Goal: Communication & Community: Answer question/provide support

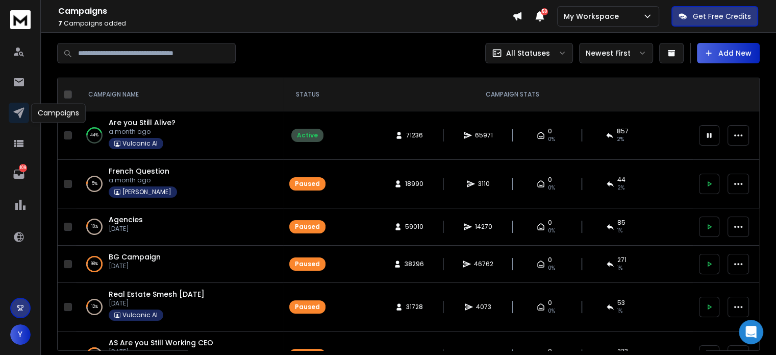
click at [146, 124] on span "Are you Still Alive?" at bounding box center [142, 122] width 67 height 10
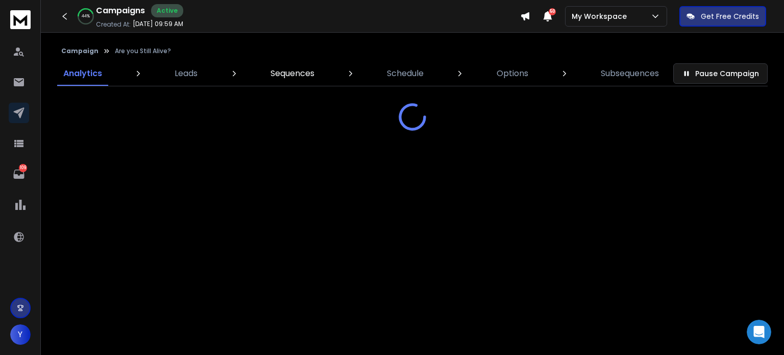
click at [286, 79] on p "Sequences" at bounding box center [292, 73] width 44 height 12
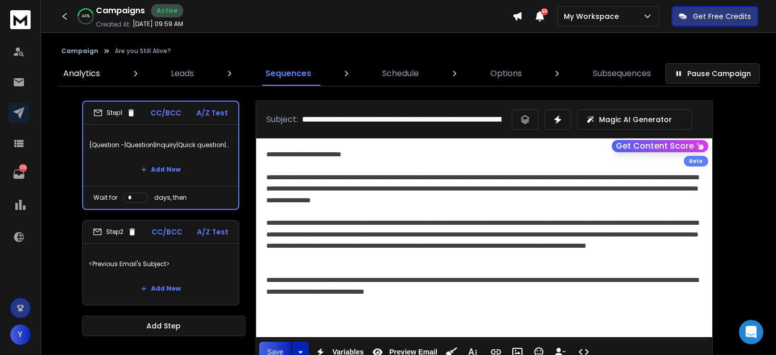
click at [97, 73] on p "Analytics" at bounding box center [81, 73] width 37 height 12
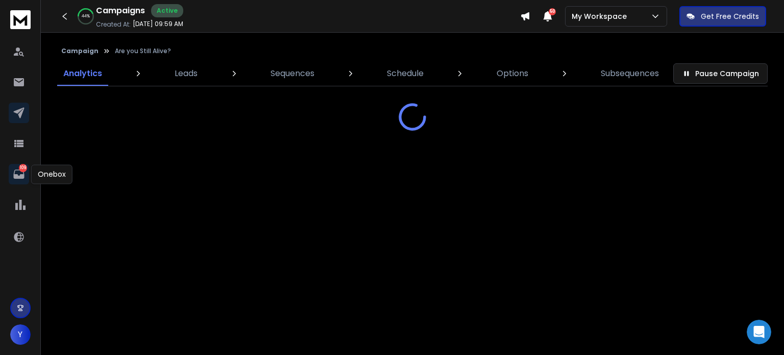
click at [23, 177] on icon at bounding box center [18, 173] width 11 height 9
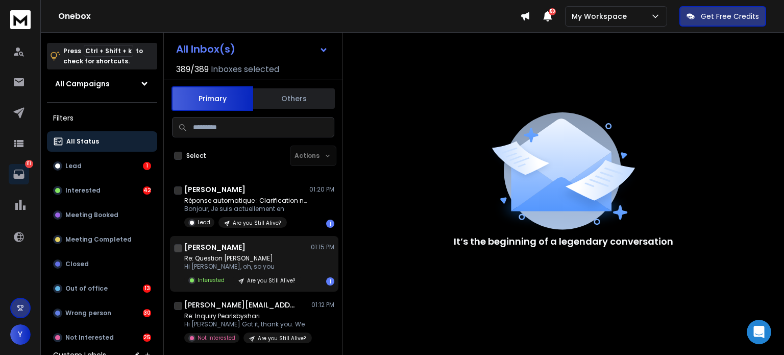
click at [246, 262] on p "Hi [PERSON_NAME], oh, so you" at bounding box center [242, 266] width 117 height 8
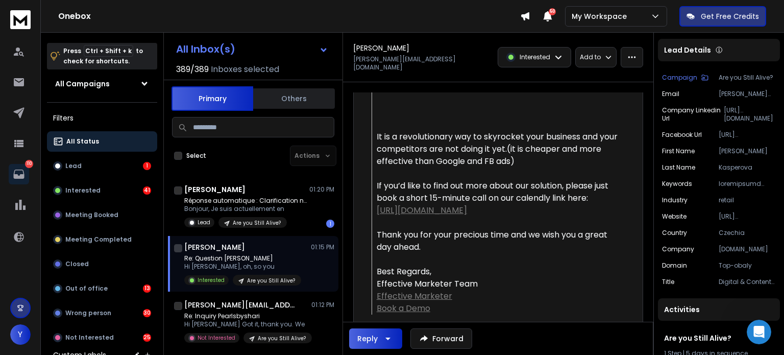
scroll to position [558, 0]
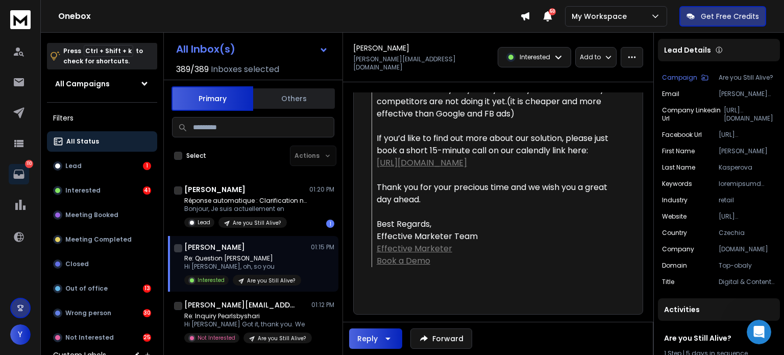
click at [496, 326] on p "View all 5 replies" at bounding box center [504, 330] width 51 height 8
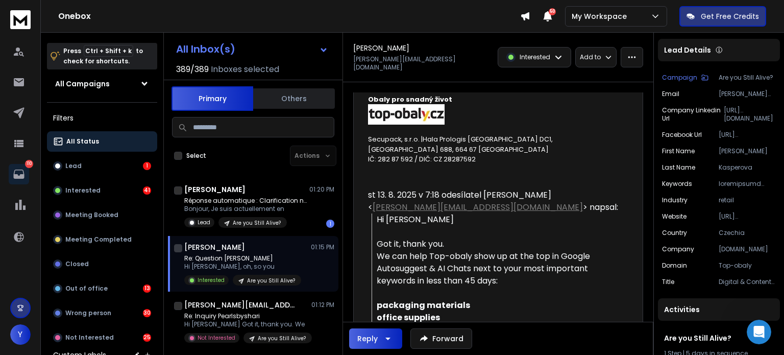
scroll to position [306, 0]
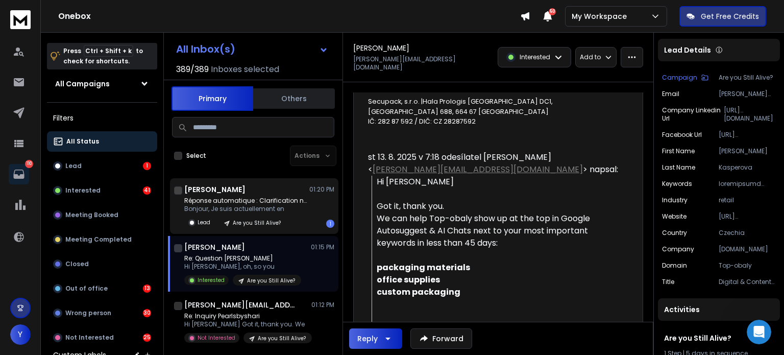
click at [284, 207] on p "Bonjour, Je suis actuellement en" at bounding box center [245, 209] width 122 height 8
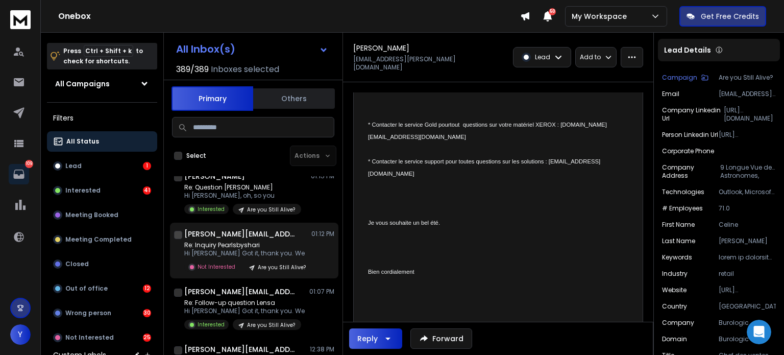
scroll to position [102, 0]
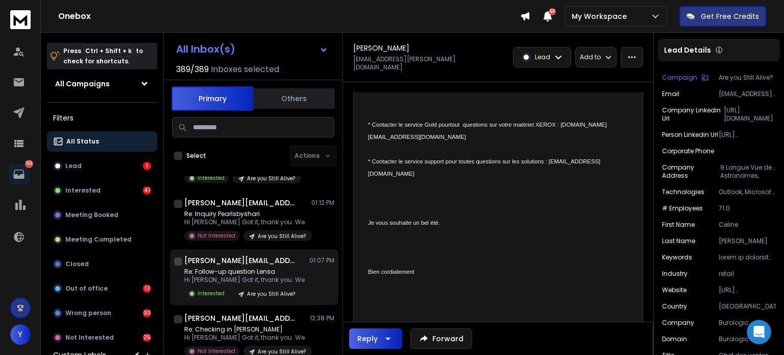
click at [278, 259] on div "vlad.ispas@lensa.ro 01:07 PM" at bounding box center [259, 260] width 150 height 10
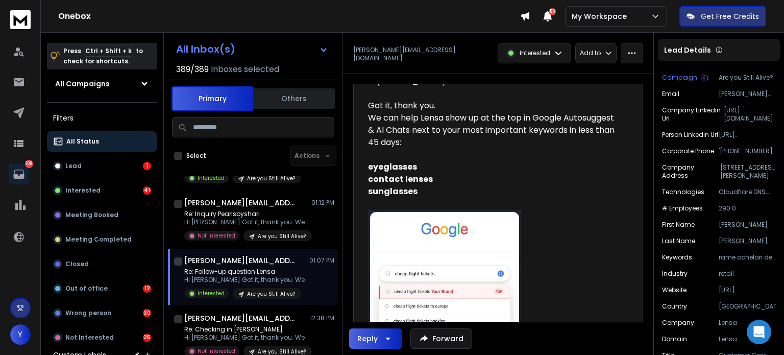
scroll to position [153, 0]
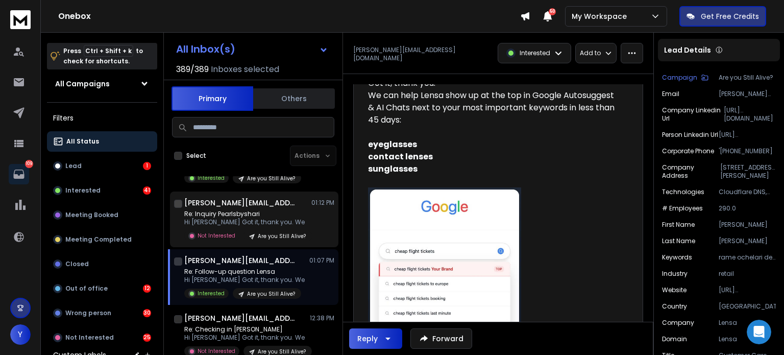
click at [289, 228] on div "Re: Inquiry Pearlsbyshari Hi Braden Got it, thank you. We Not Interested Are yo…" at bounding box center [248, 225] width 128 height 31
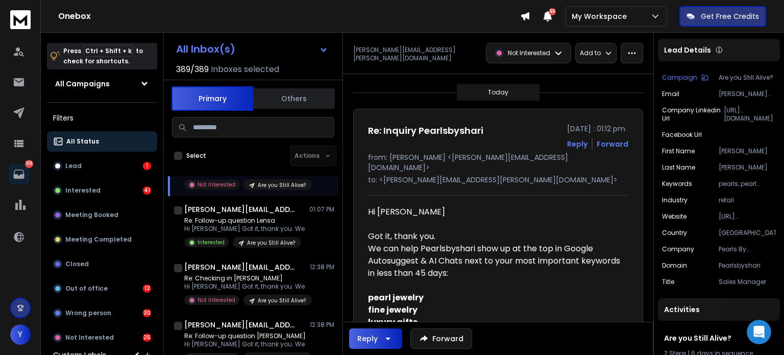
scroll to position [0, 0]
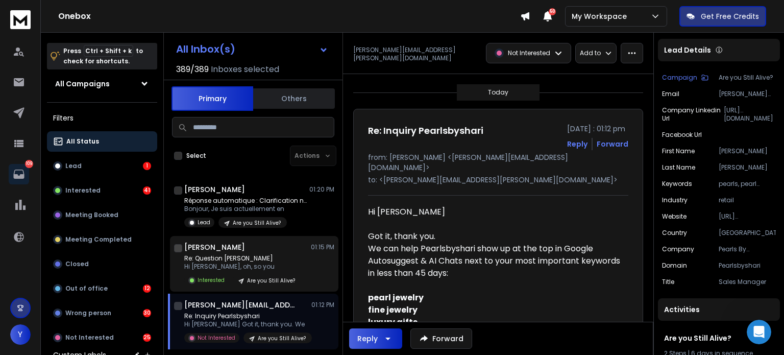
click at [256, 260] on p "Re: Question [PERSON_NAME]" at bounding box center [242, 258] width 117 height 8
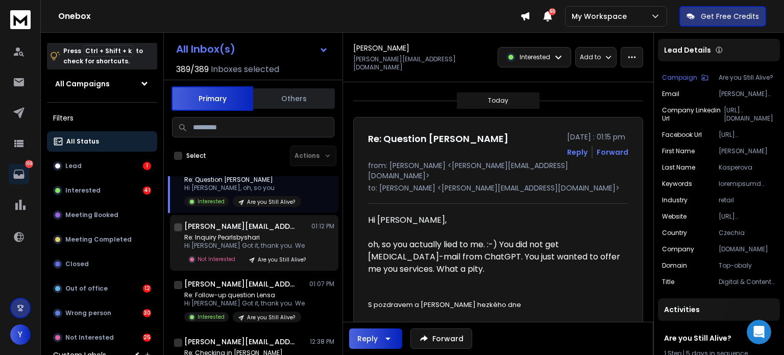
scroll to position [102, 0]
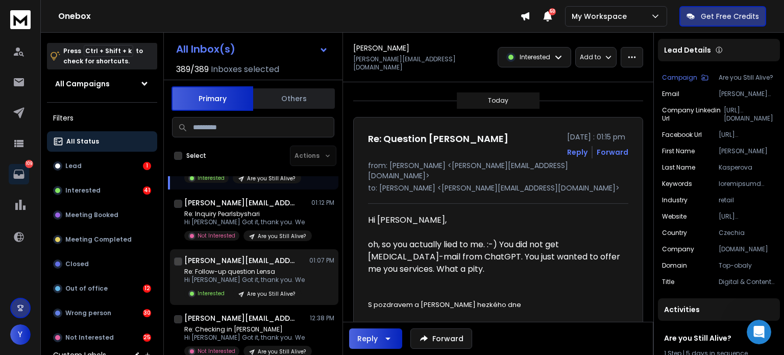
click at [271, 271] on p "Re: Follow-up question Lensa" at bounding box center [244, 271] width 120 height 8
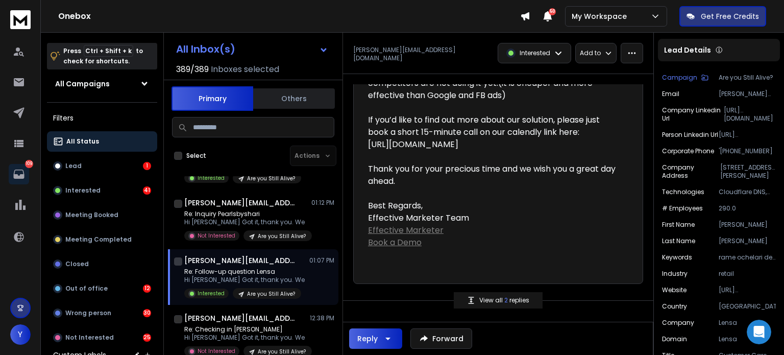
click at [518, 296] on p "View all 2 replies" at bounding box center [504, 300] width 50 height 8
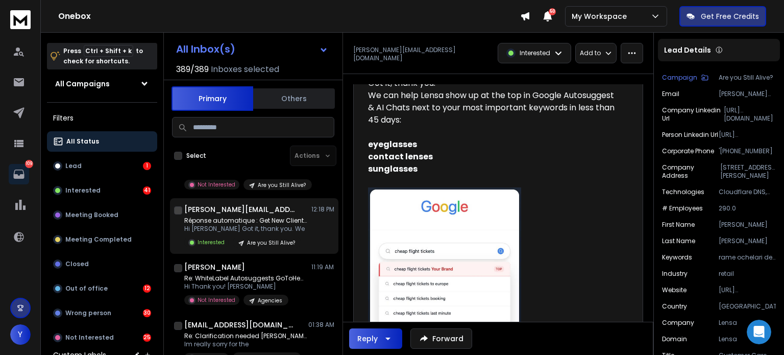
scroll to position [459, 0]
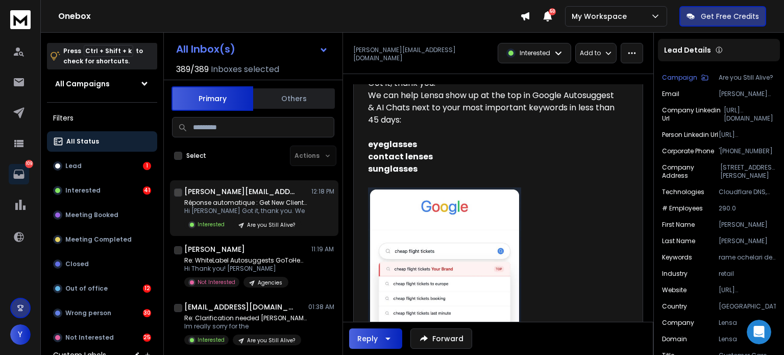
click at [280, 208] on p "Hi [PERSON_NAME] Got it, thank you. We" at bounding box center [245, 211] width 122 height 8
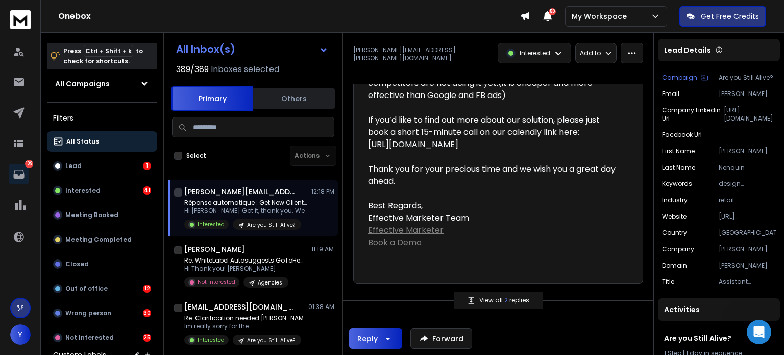
click at [505, 295] on div "View all 2 replies" at bounding box center [498, 300] width 88 height 16
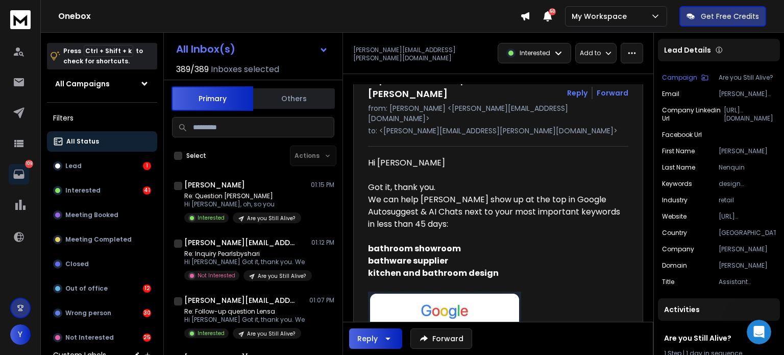
scroll to position [0, 0]
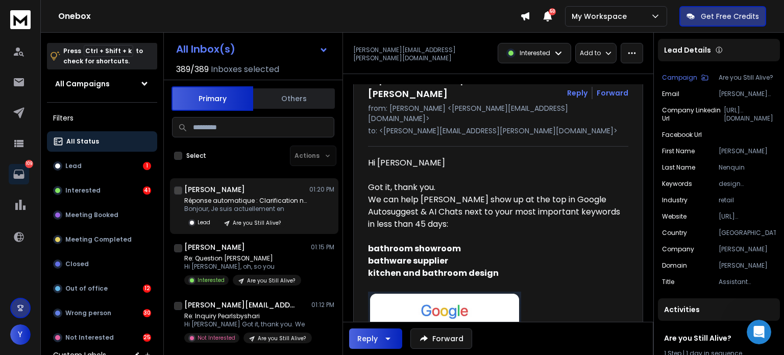
click at [249, 191] on div "[PERSON_NAME] 01:20 PM" at bounding box center [259, 189] width 150 height 10
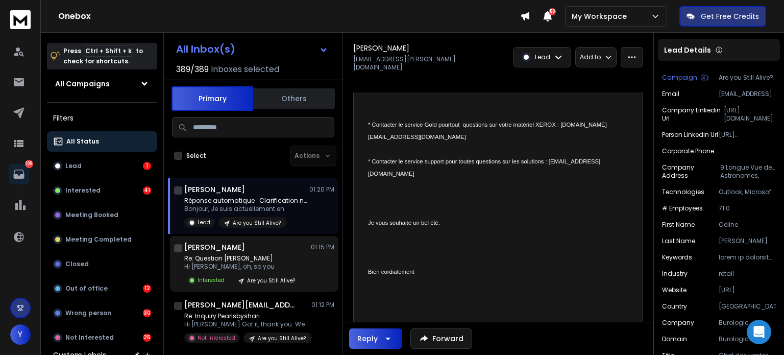
click at [245, 248] on h1 "[PERSON_NAME]" at bounding box center [214, 247] width 61 height 10
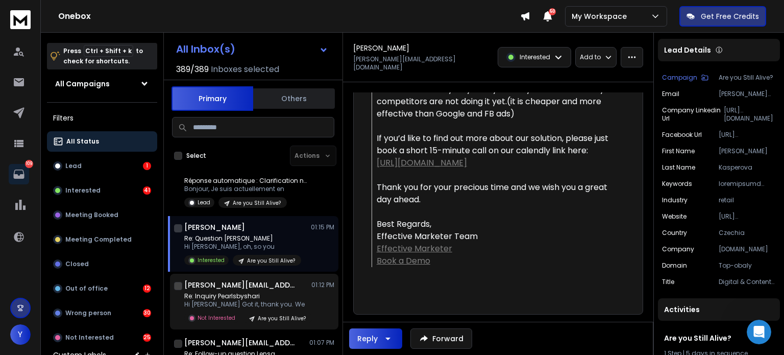
scroll to position [51, 0]
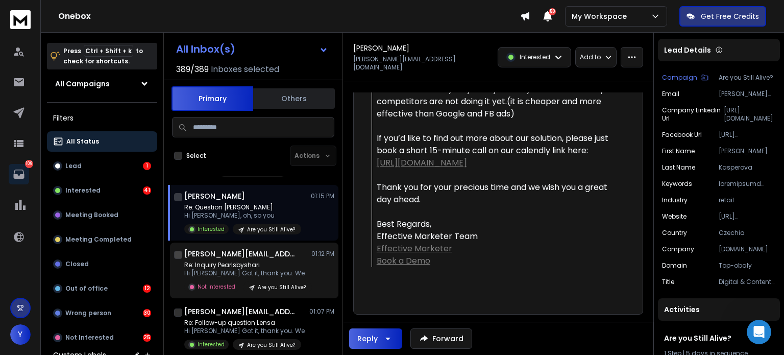
click at [260, 269] on p "Hi [PERSON_NAME] Got it, thank you. We" at bounding box center [245, 273] width 122 height 8
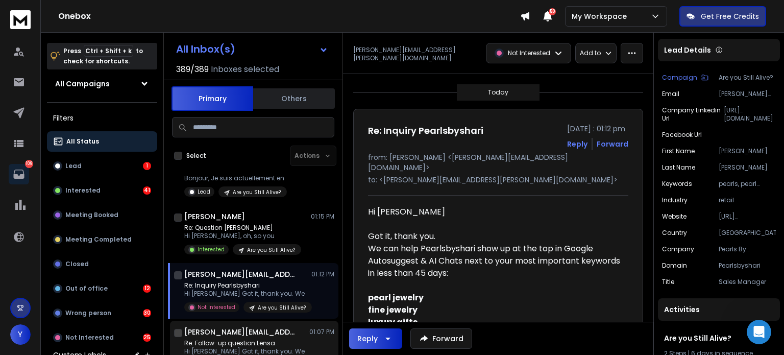
scroll to position [0, 0]
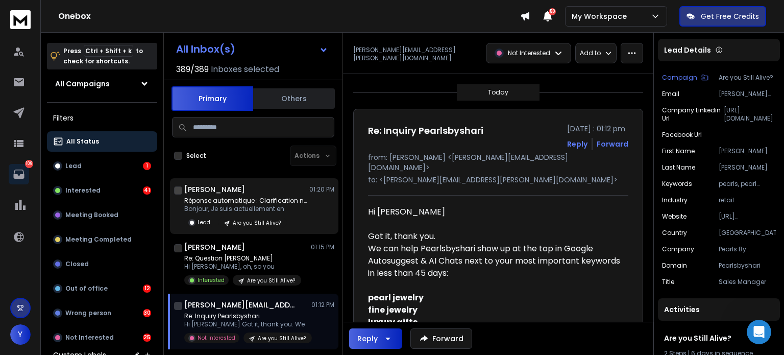
click at [253, 190] on div "[PERSON_NAME] 01:20 PM" at bounding box center [259, 189] width 150 height 10
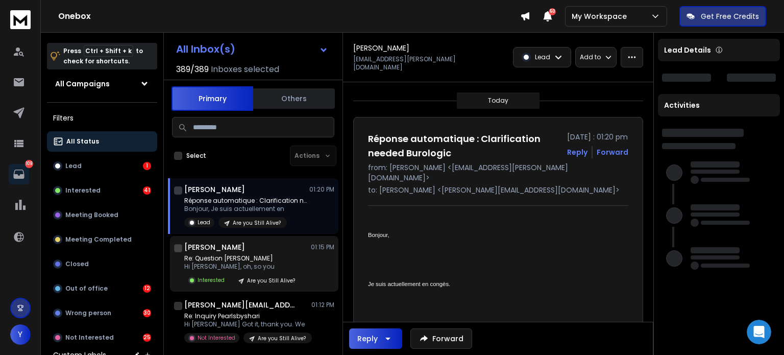
click at [254, 262] on p "Hi [PERSON_NAME], oh, so you" at bounding box center [242, 266] width 117 height 8
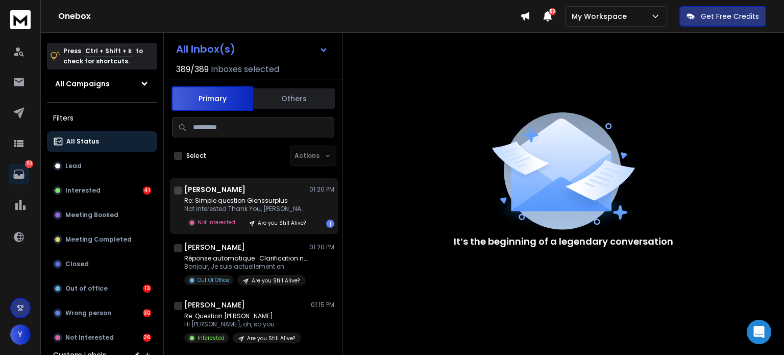
click at [288, 206] on p "Not interested Thank You, [PERSON_NAME]" at bounding box center [245, 209] width 122 height 8
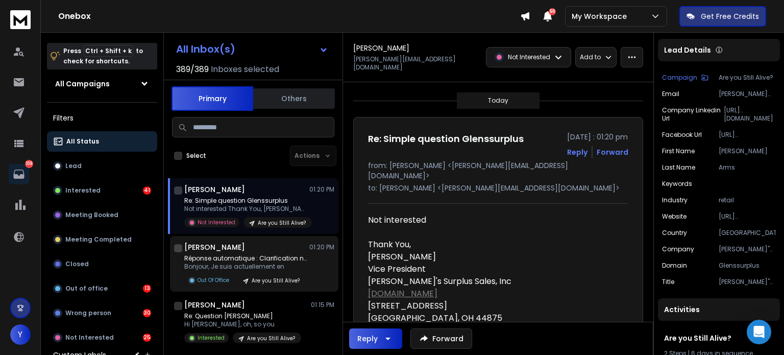
click at [278, 252] on div "[PERSON_NAME] 01:20 PM" at bounding box center [259, 247] width 150 height 10
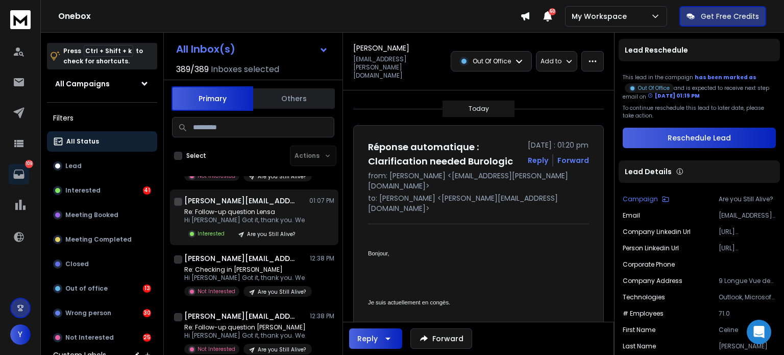
scroll to position [204, 0]
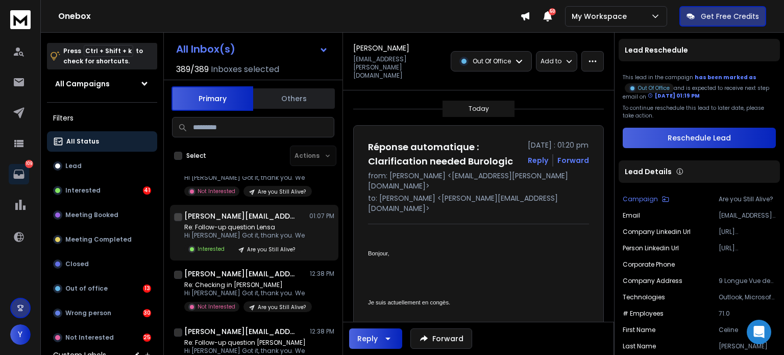
drag, startPoint x: 265, startPoint y: 226, endPoint x: 282, endPoint y: 228, distance: 16.9
click at [266, 226] on p "Re: Follow-up question Lensa" at bounding box center [244, 227] width 120 height 8
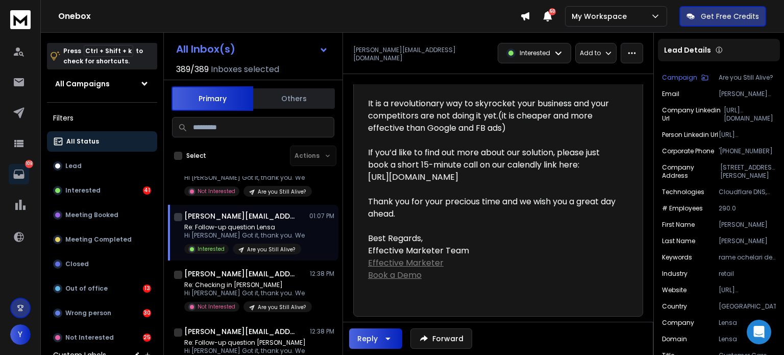
scroll to position [463, 0]
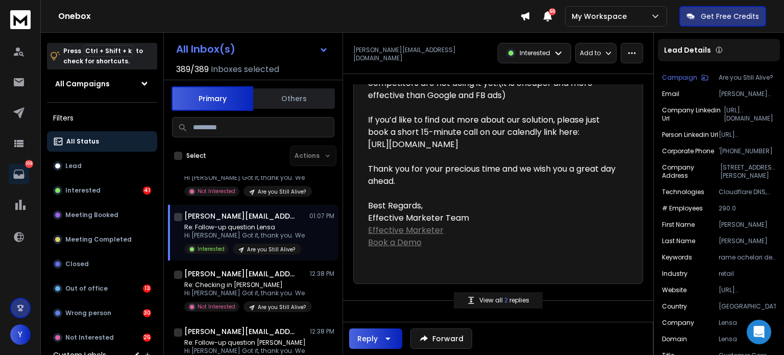
click at [485, 279] on div "[DATE] Re: Follow-up question Lensa [DATE] : 01:07 pm Reply Forward from: [PERS…" at bounding box center [498, 9] width 310 height 777
click at [498, 296] on p "View all 2 replies" at bounding box center [504, 300] width 50 height 8
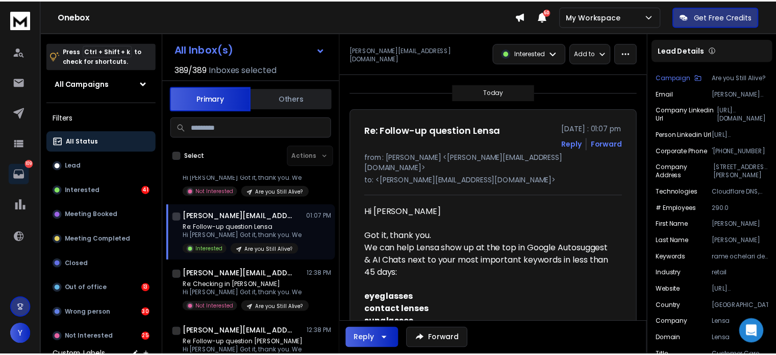
scroll to position [0, 0]
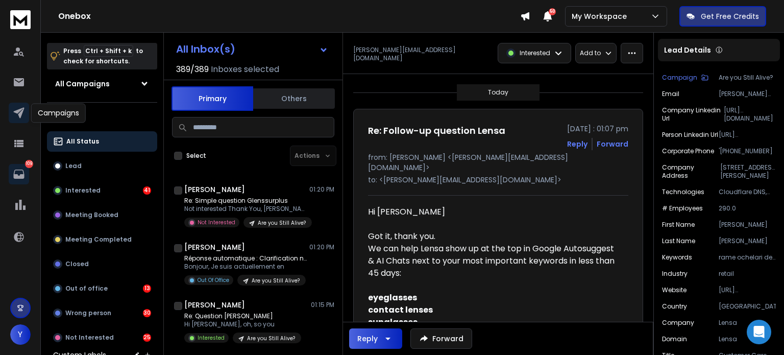
click at [20, 110] on icon at bounding box center [19, 113] width 12 height 12
